Goal: Information Seeking & Learning: Find contact information

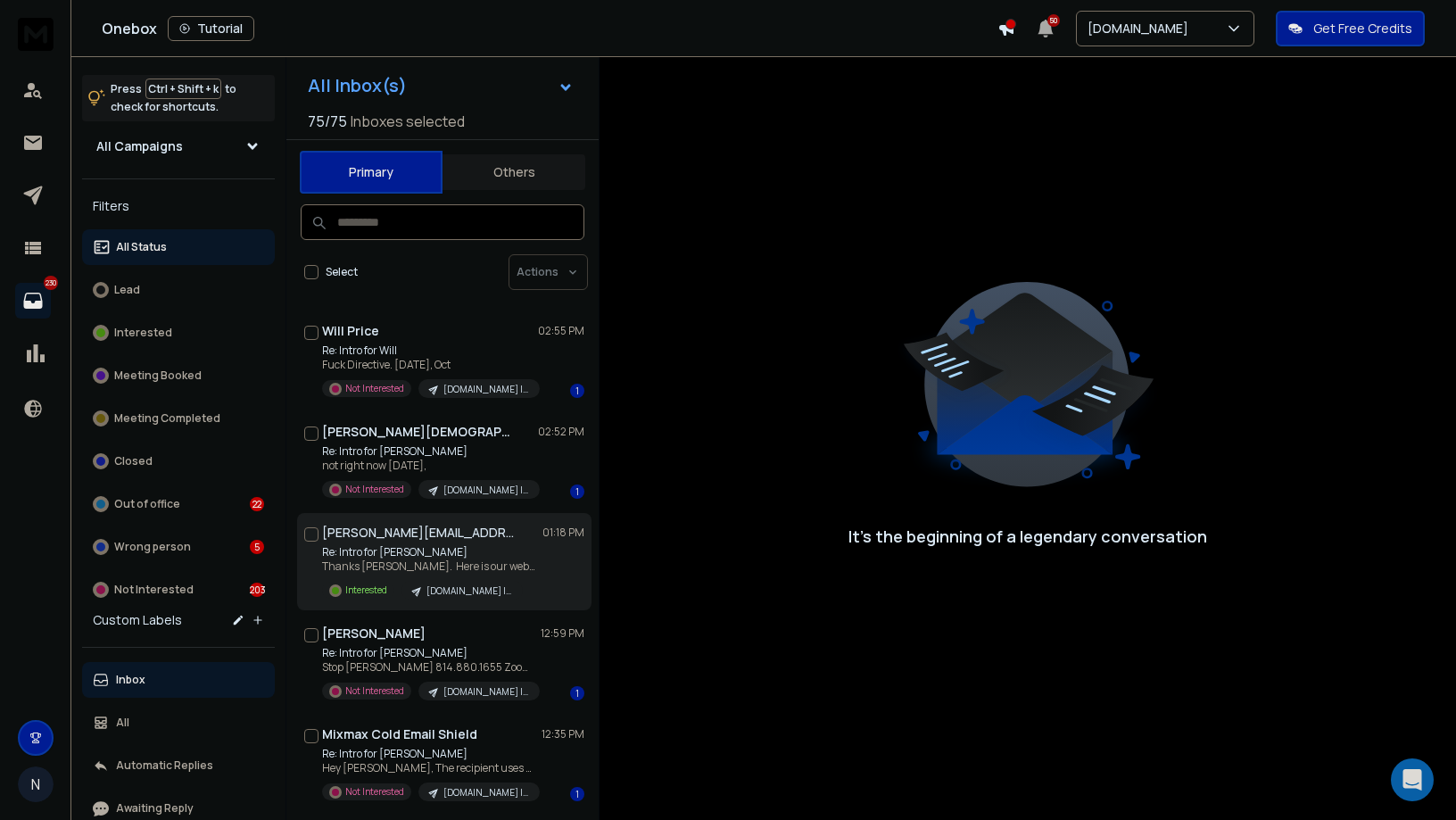
scroll to position [134, 0]
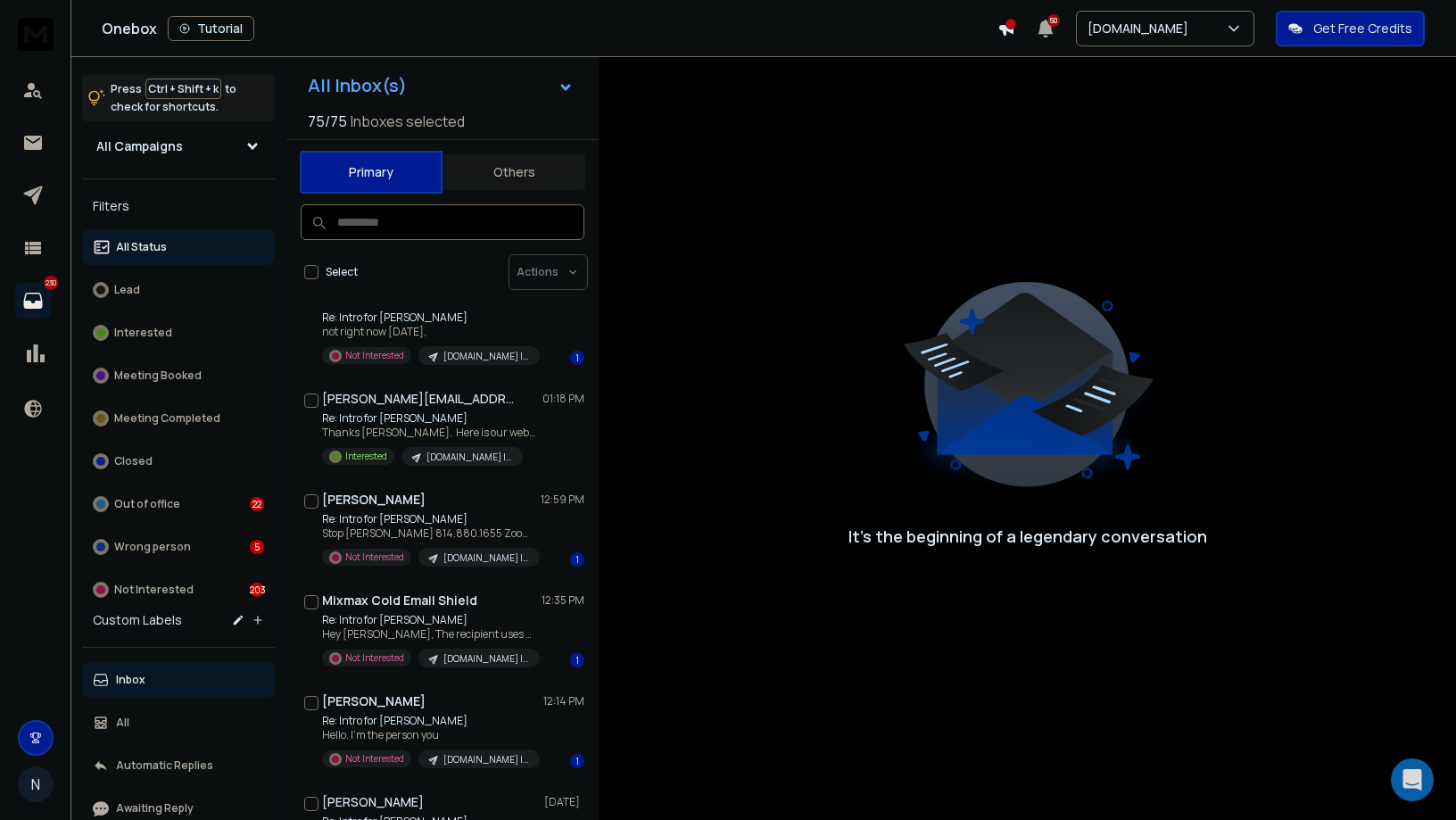
click at [817, 231] on div "It’s the beginning of a legendary conversation" at bounding box center [1028, 405] width 856 height 697
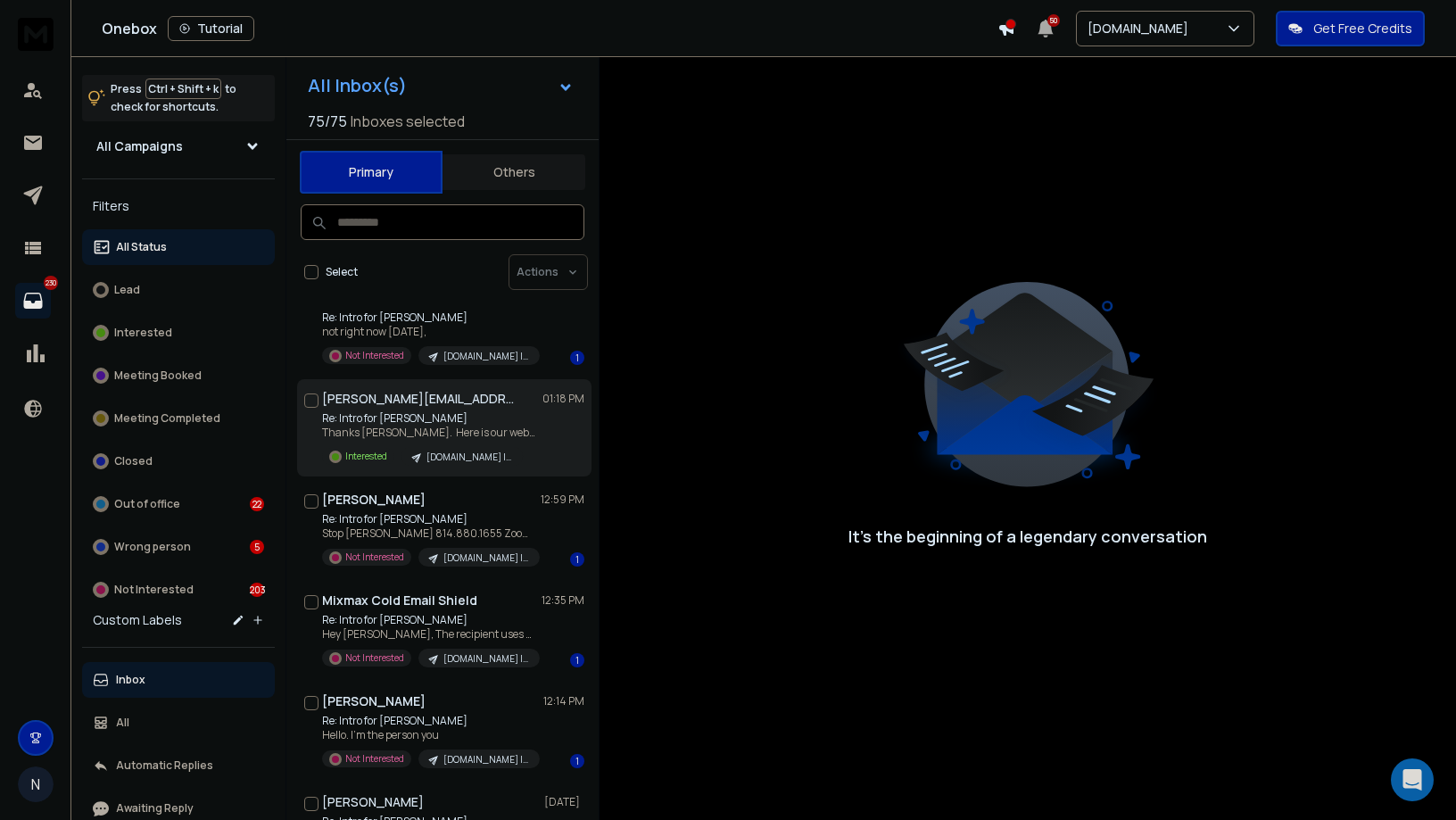
click at [506, 422] on p "Re: Intro for [PERSON_NAME]" at bounding box center [429, 419] width 214 height 14
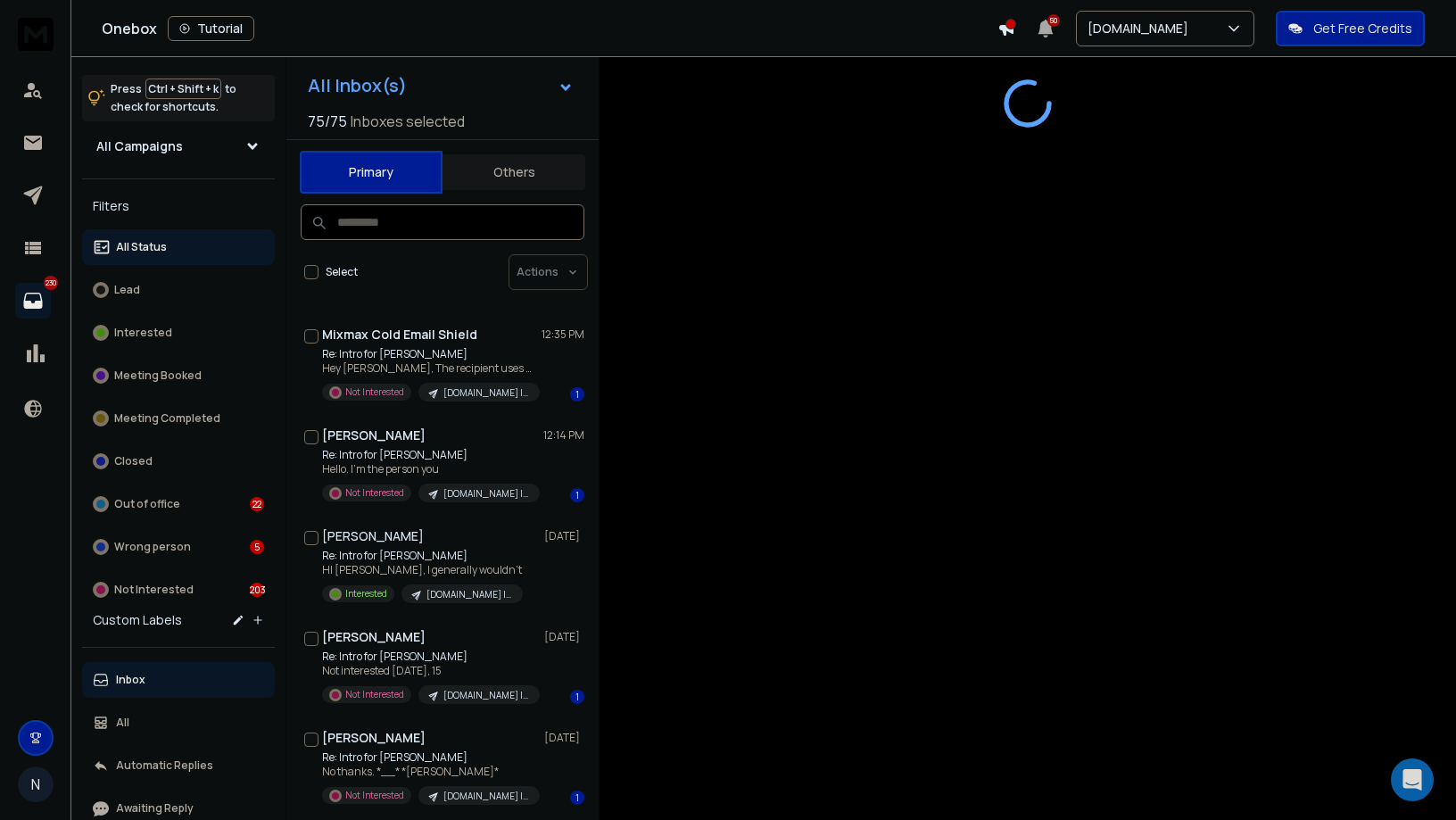
scroll to position [401, 0]
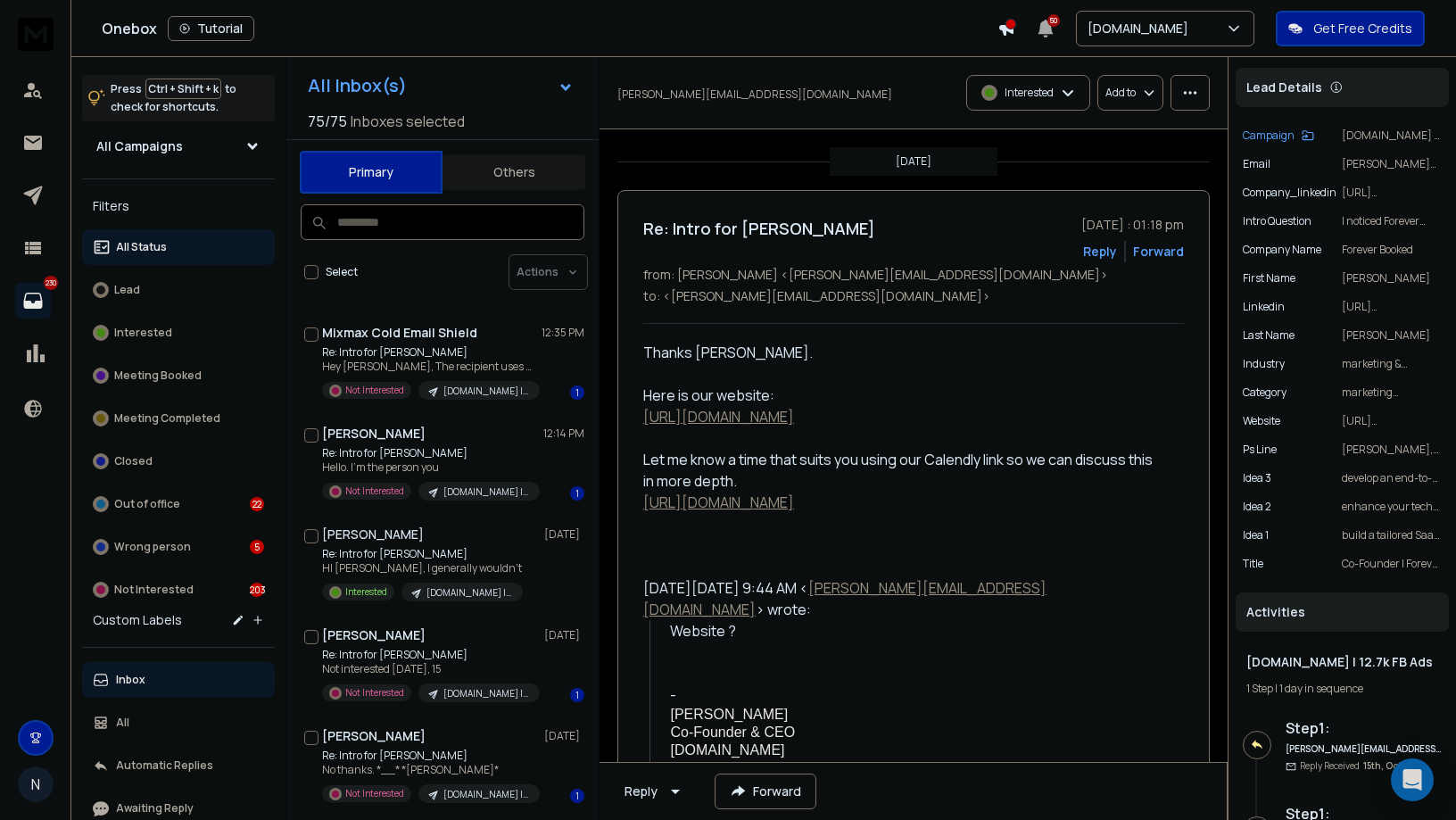
click at [741, 388] on div "Thanks [PERSON_NAME]. Here is our website: [URL][DOMAIN_NAME] Let me know a tim…" at bounding box center [903, 438] width 521 height 193
click at [891, 421] on div "Thanks [PERSON_NAME]. Here is our website: [URL][DOMAIN_NAME] Let me know a tim…" at bounding box center [903, 438] width 521 height 193
click at [843, 456] on div "Thanks [PERSON_NAME]. Here is our website: [URL][DOMAIN_NAME] Let me know a tim…" at bounding box center [903, 438] width 521 height 193
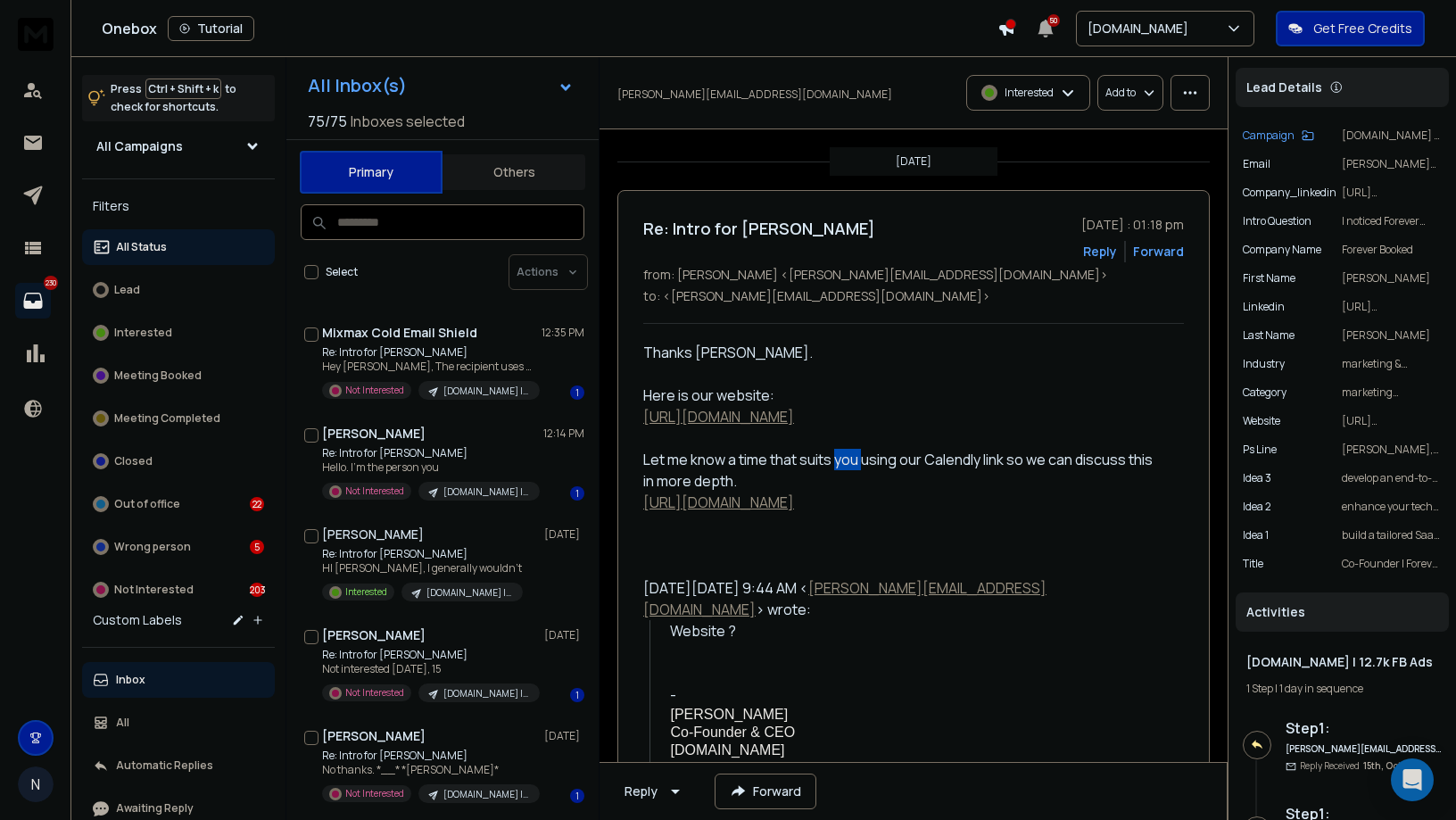
click at [843, 456] on div "Thanks [PERSON_NAME]. Here is our website: [URL][DOMAIN_NAME] Let me know a tim…" at bounding box center [903, 438] width 521 height 193
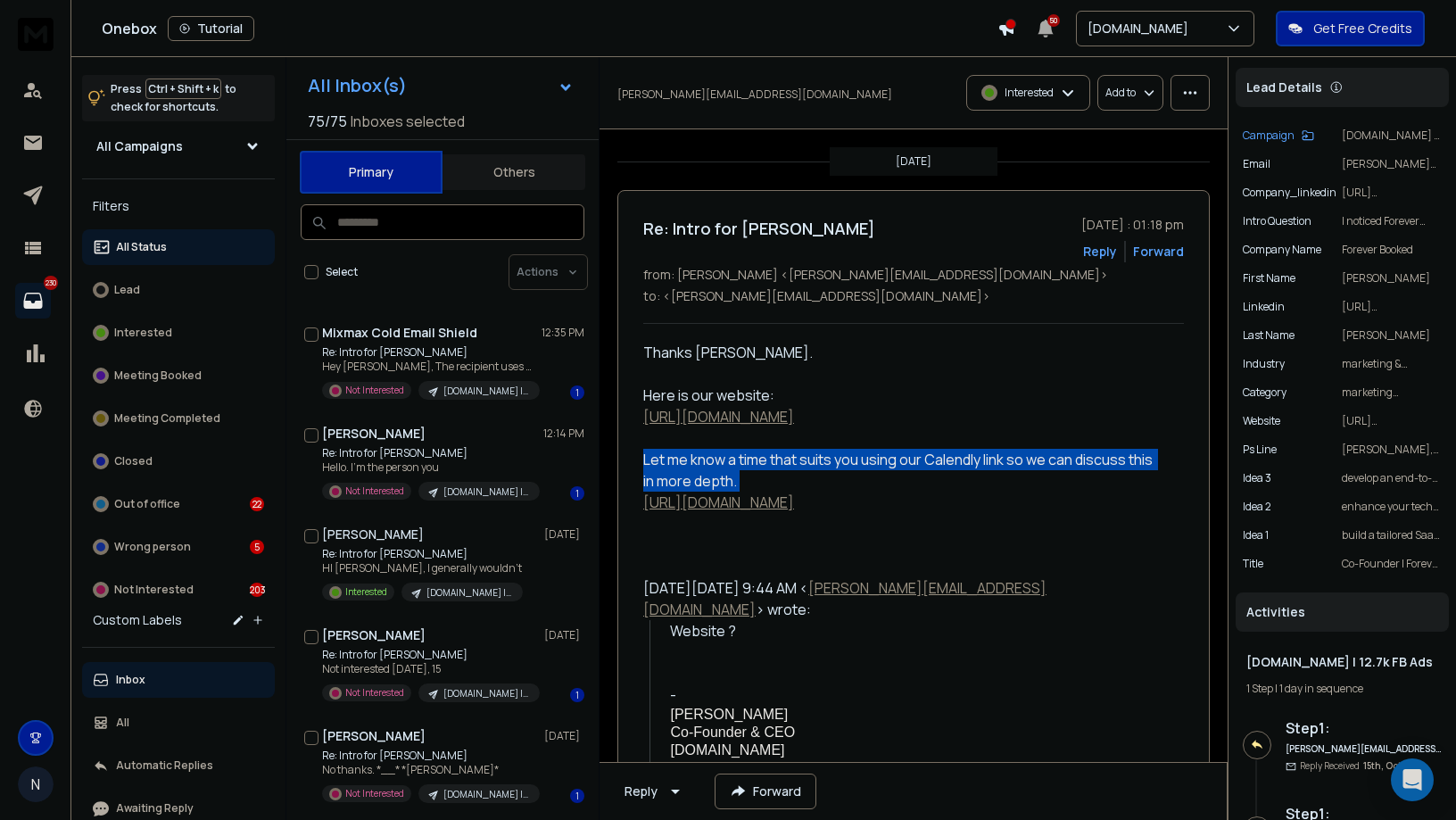
click at [843, 456] on div "Thanks [PERSON_NAME]. Here is our website: [URL][DOMAIN_NAME] Let me know a tim…" at bounding box center [903, 438] width 521 height 193
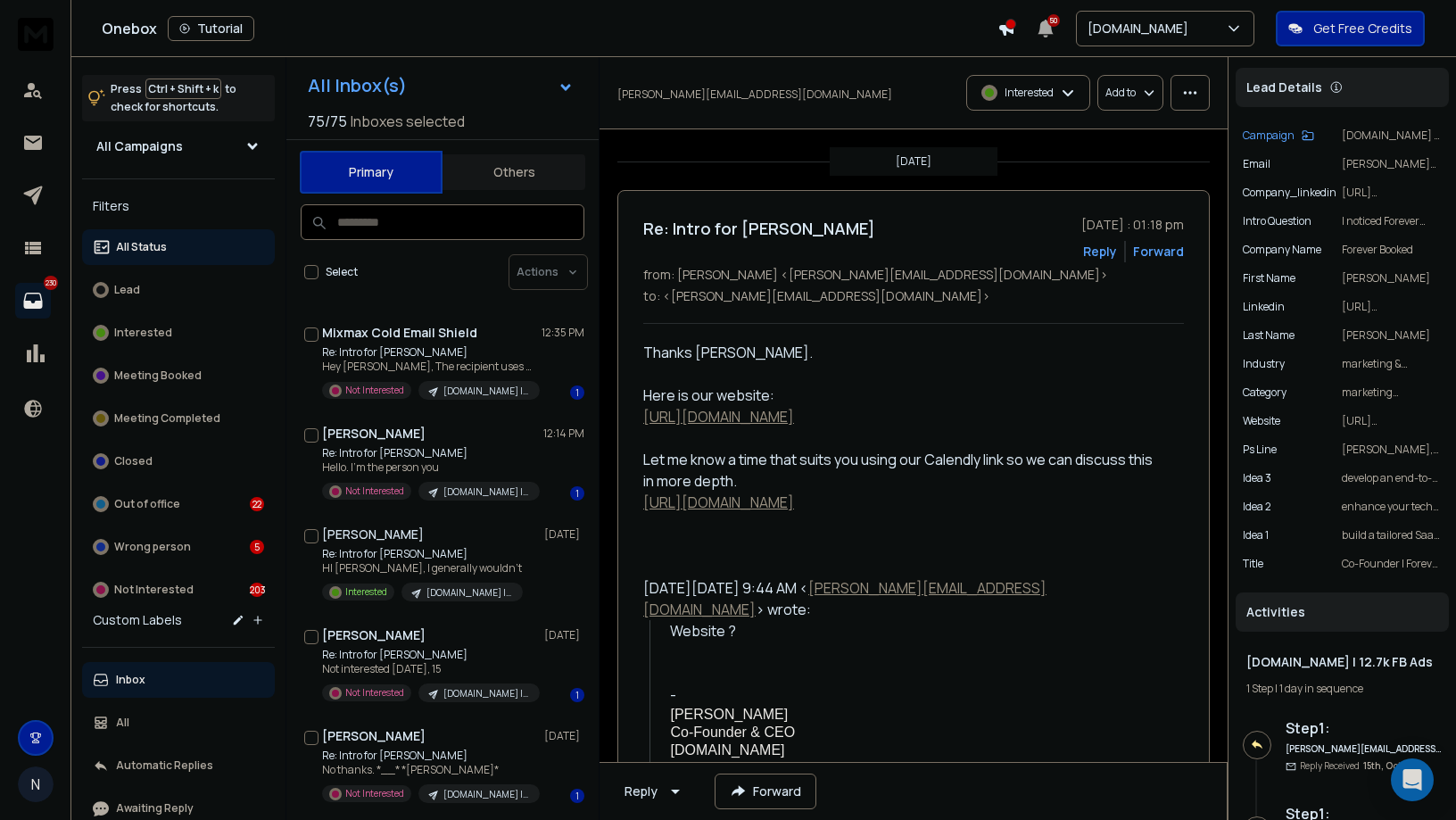
click at [755, 391] on div "Thanks [PERSON_NAME]. Here is our website: [URL][DOMAIN_NAME] Let me know a tim…" at bounding box center [903, 438] width 521 height 193
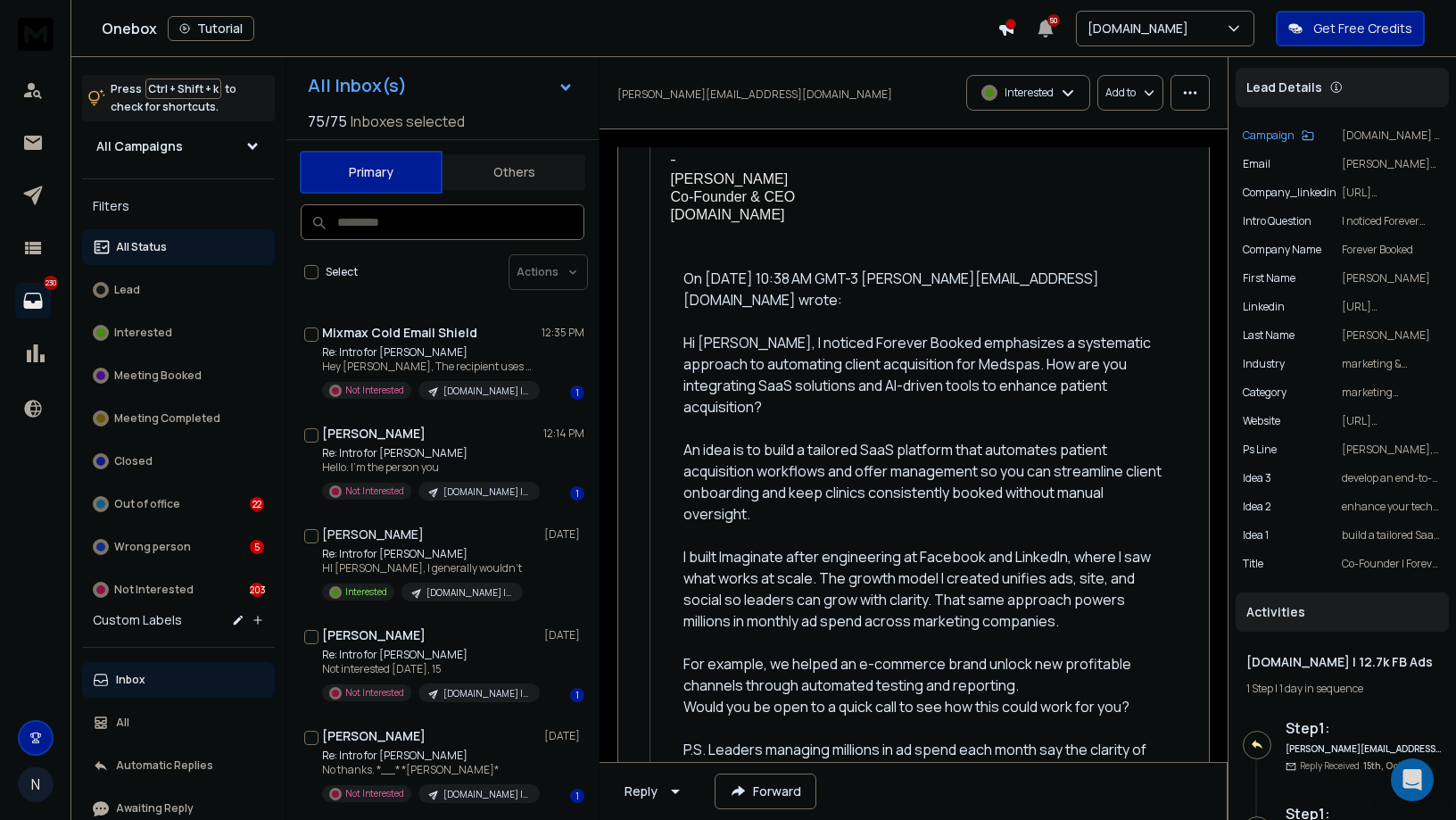
scroll to position [268, 0]
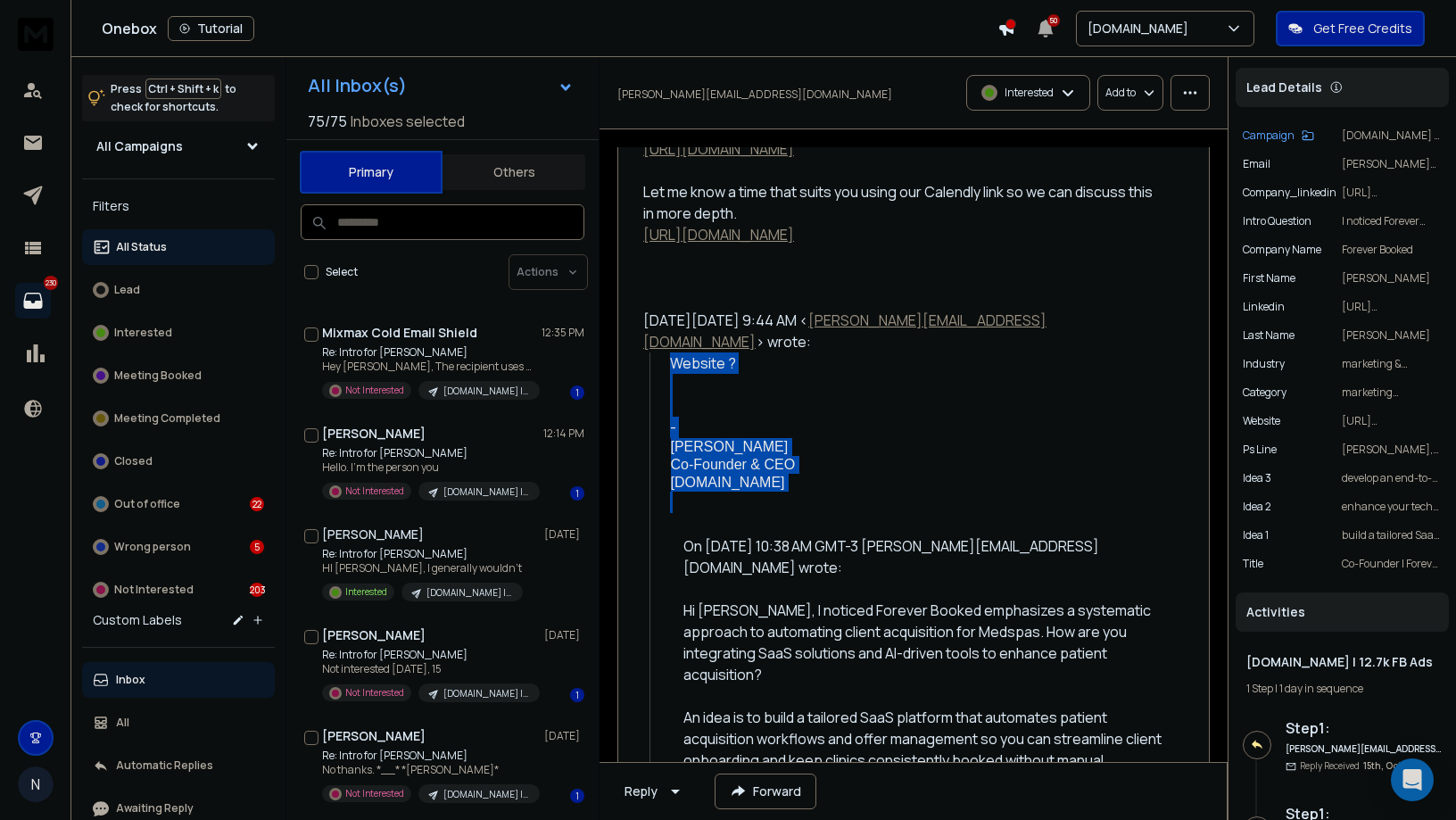
drag, startPoint x: 674, startPoint y: 330, endPoint x: 881, endPoint y: 470, distance: 249.9
click at [881, 470] on div "Website ? - [PERSON_NAME] Co-Founder & CEO [DOMAIN_NAME]" at bounding box center [917, 432] width 495 height 161
copy div "Website ? - [PERSON_NAME] Co-Founder & CEO [DOMAIN_NAME]"
